Goal: Navigation & Orientation: Find specific page/section

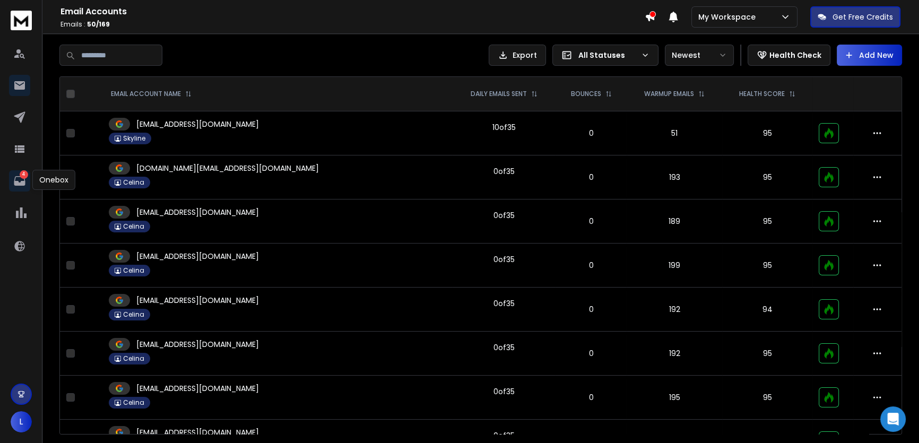
click at [21, 178] on icon at bounding box center [19, 181] width 13 height 13
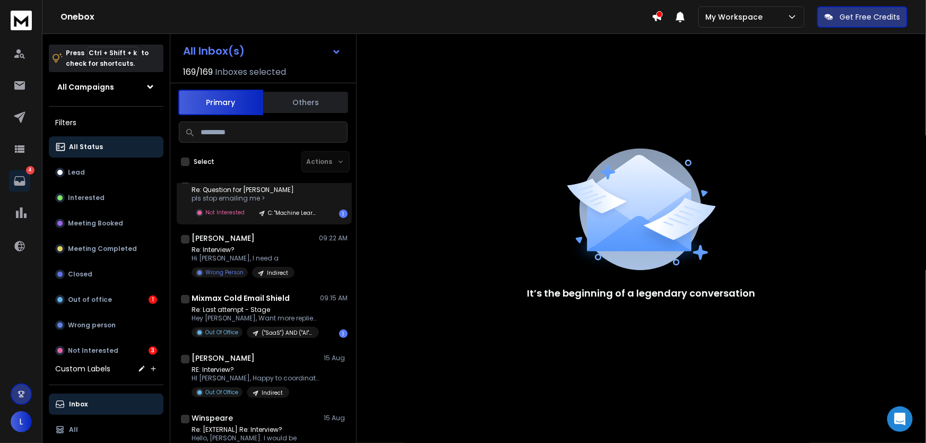
scroll to position [144, 0]
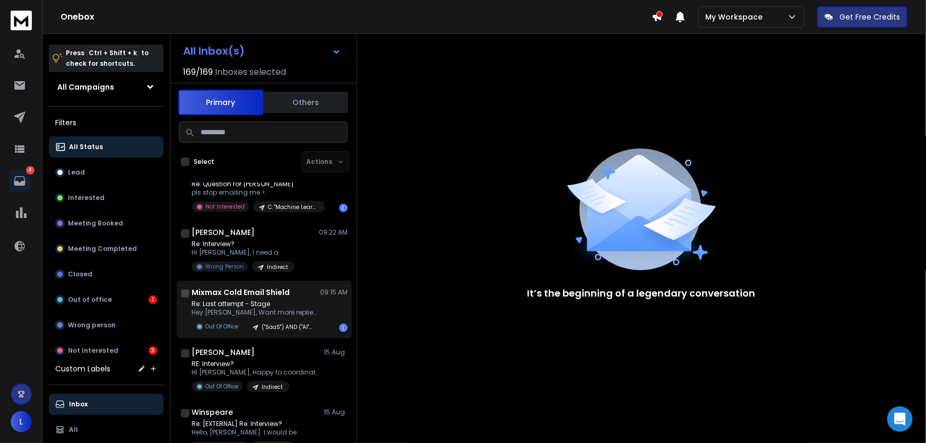
click at [285, 300] on p "Re: Last attempt - Stage" at bounding box center [255, 304] width 127 height 8
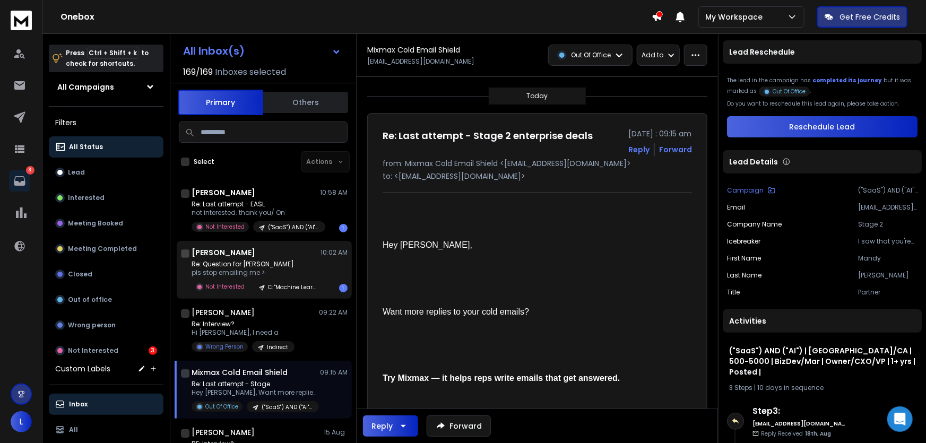
scroll to position [48, 0]
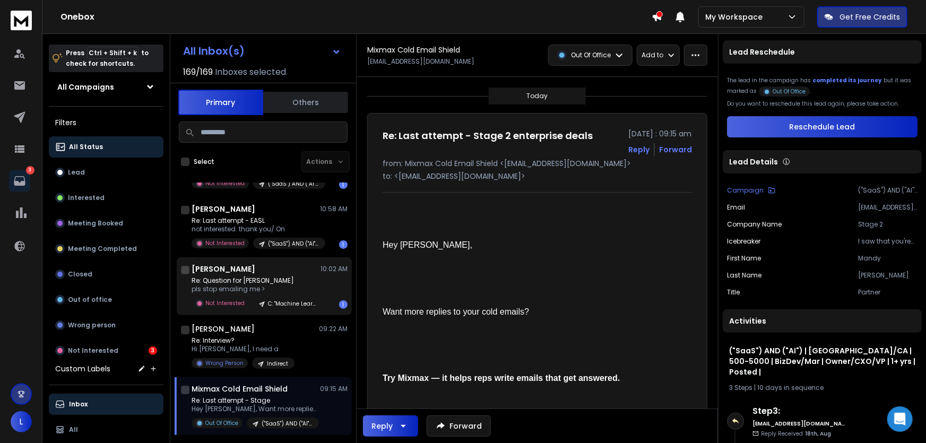
click at [280, 270] on div "[PERSON_NAME] 10:02 AM" at bounding box center [270, 269] width 156 height 11
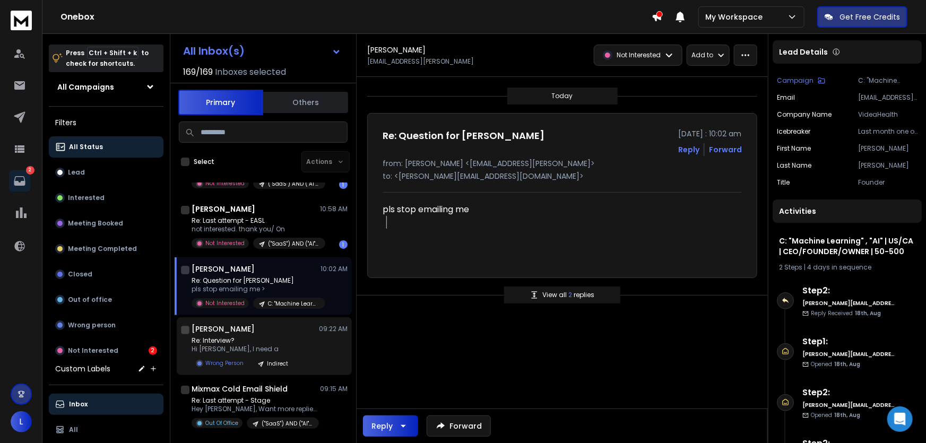
click at [270, 340] on p "Re: Interview?" at bounding box center [243, 341] width 103 height 8
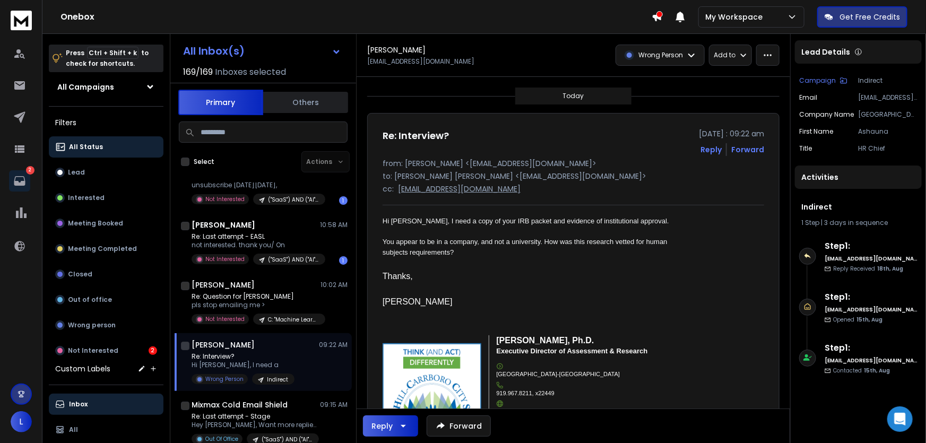
scroll to position [0, 0]
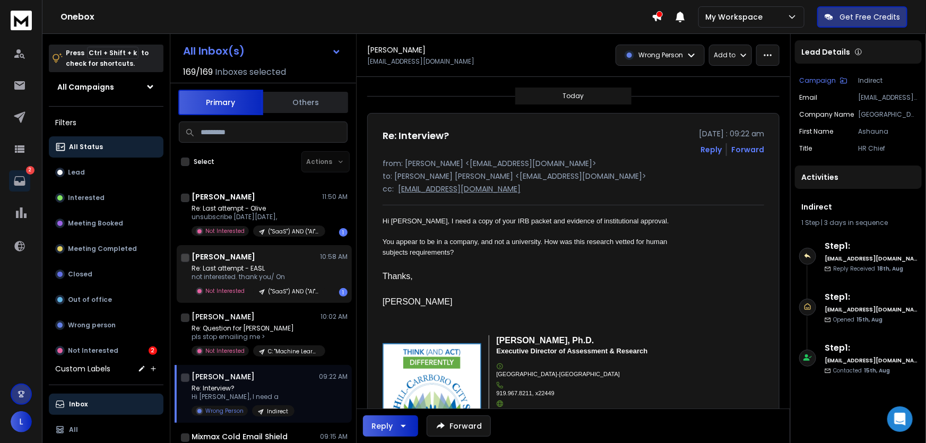
click at [274, 270] on p "Re: Last attempt - EASL" at bounding box center [255, 268] width 127 height 8
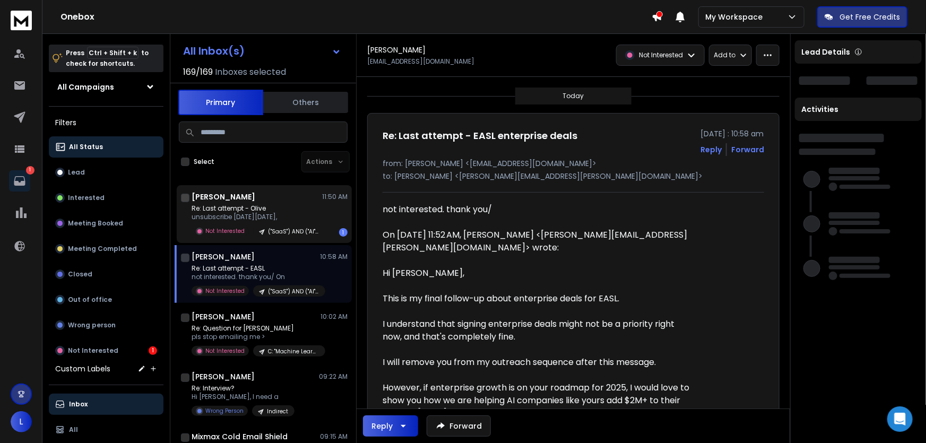
click at [283, 204] on p "Re: Last attempt - Olive" at bounding box center [255, 208] width 127 height 8
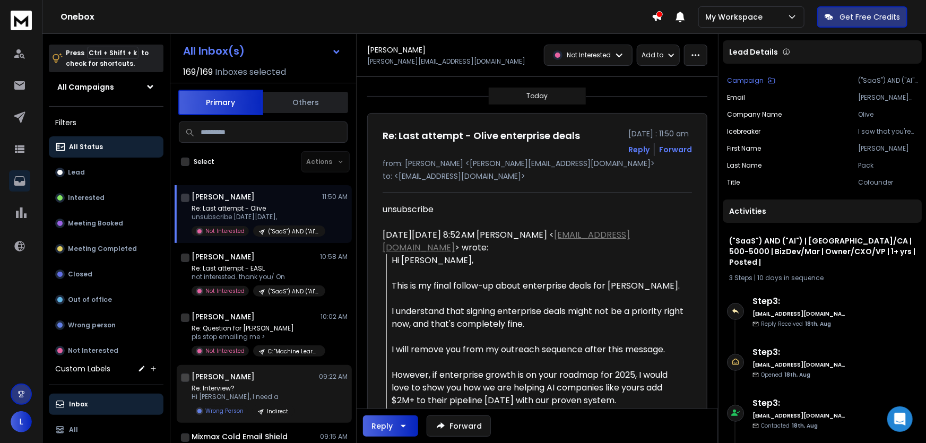
click at [297, 381] on div "[PERSON_NAME] 09:22 AM" at bounding box center [270, 377] width 156 height 11
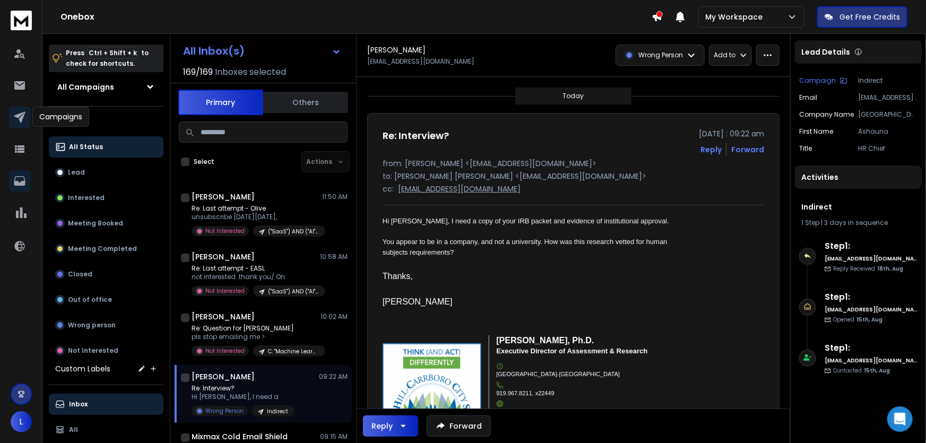
click at [18, 123] on link at bounding box center [19, 117] width 21 height 21
